Goal: Navigation & Orientation: Find specific page/section

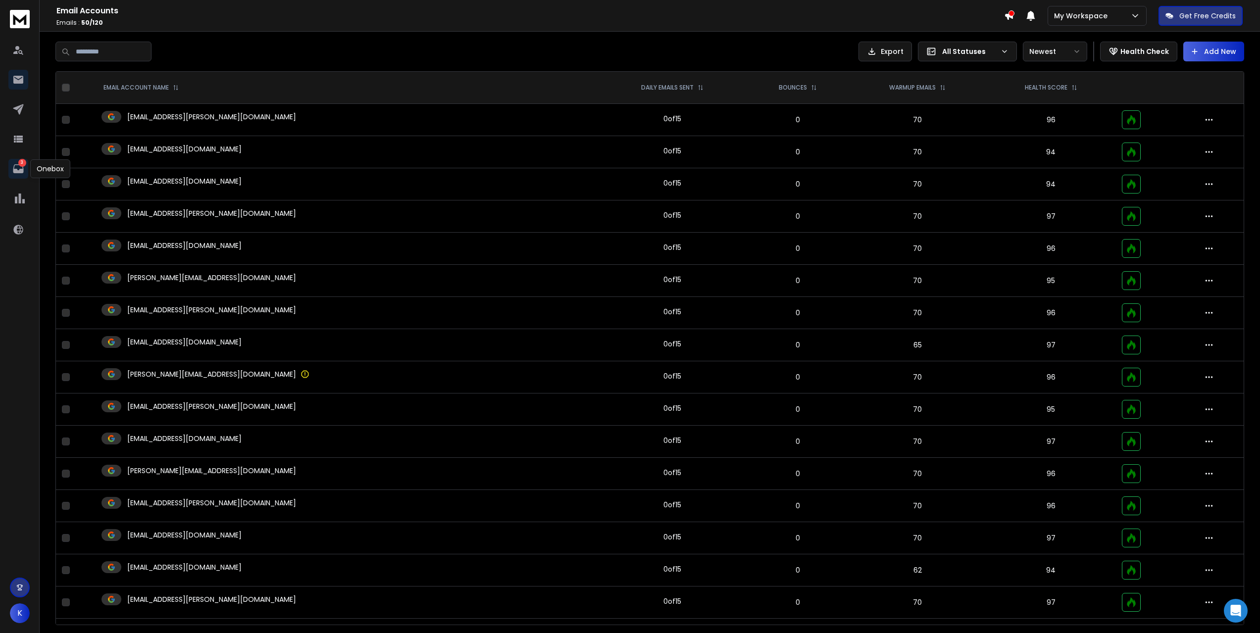
click at [24, 163] on p "3" at bounding box center [22, 163] width 8 height 8
click at [20, 171] on icon at bounding box center [18, 168] width 10 height 9
